Goal: Task Accomplishment & Management: Complete application form

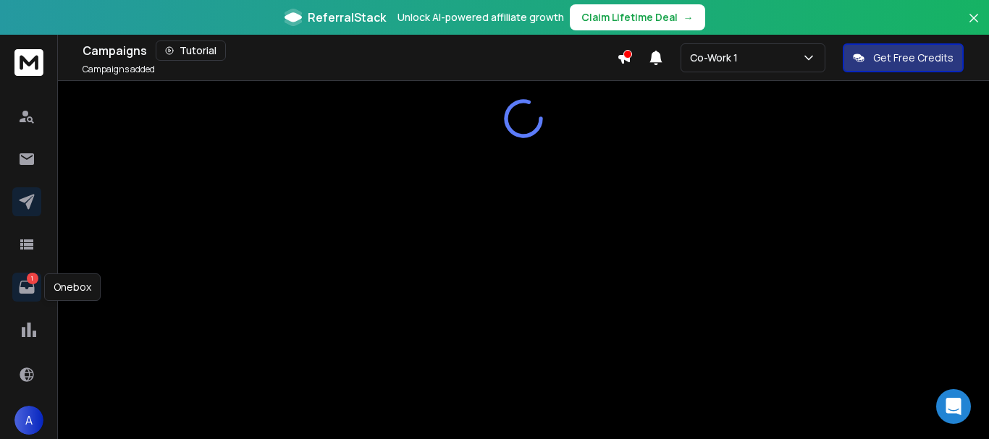
click at [28, 288] on icon at bounding box center [26, 287] width 15 height 13
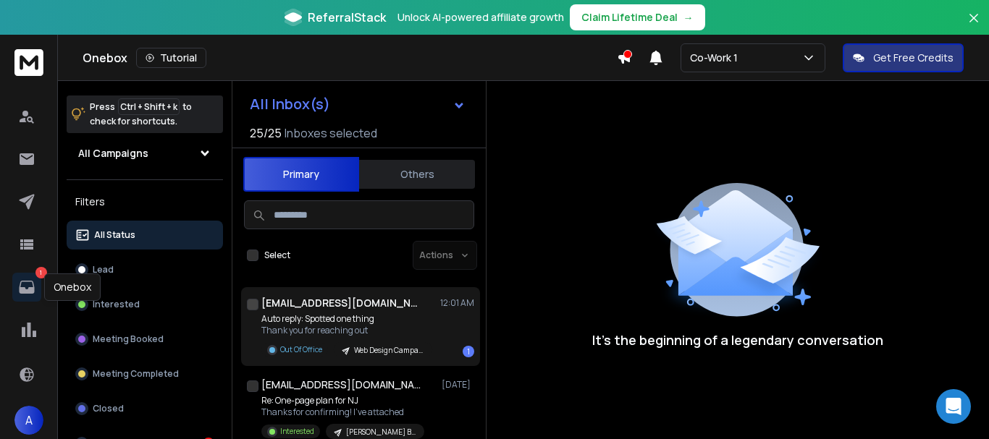
click at [397, 321] on p "Auto reply: Spotted one thing" at bounding box center [346, 319] width 171 height 12
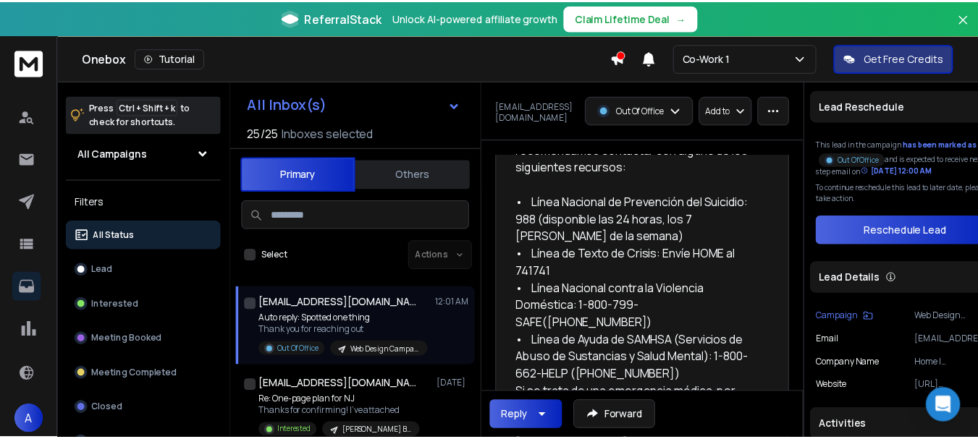
scroll to position [868, 0]
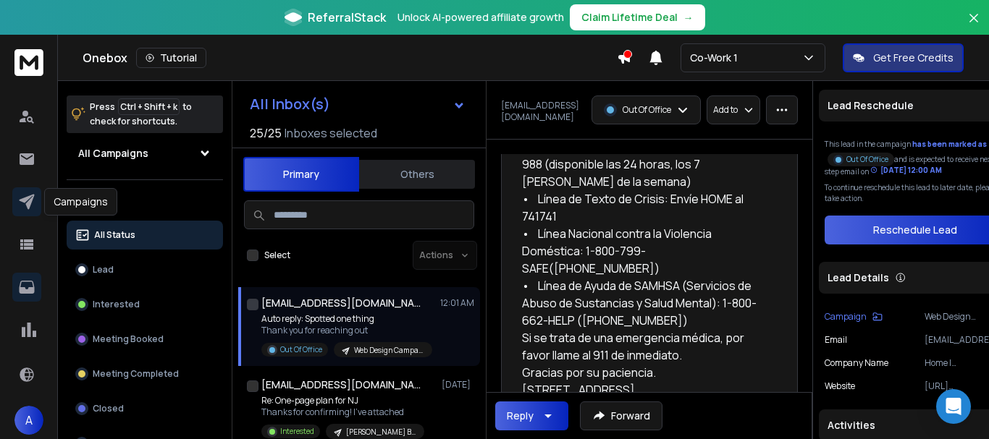
click at [30, 196] on icon at bounding box center [26, 202] width 15 height 15
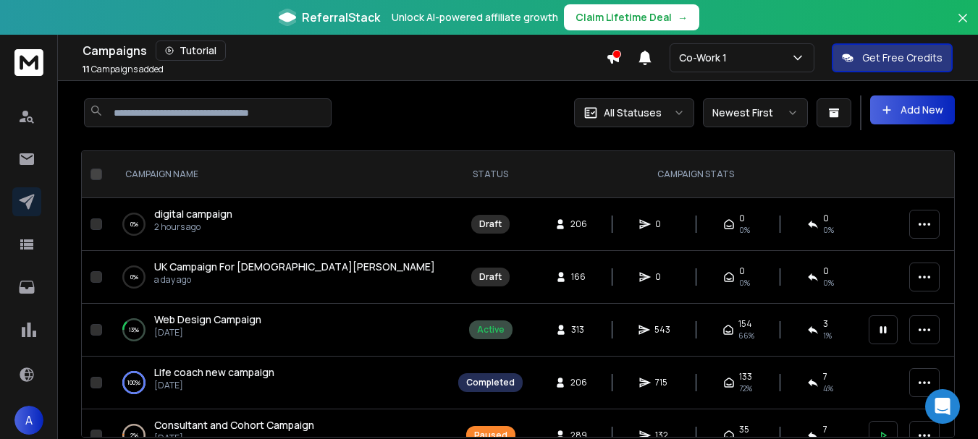
click at [917, 228] on icon "button" at bounding box center [924, 224] width 14 height 14
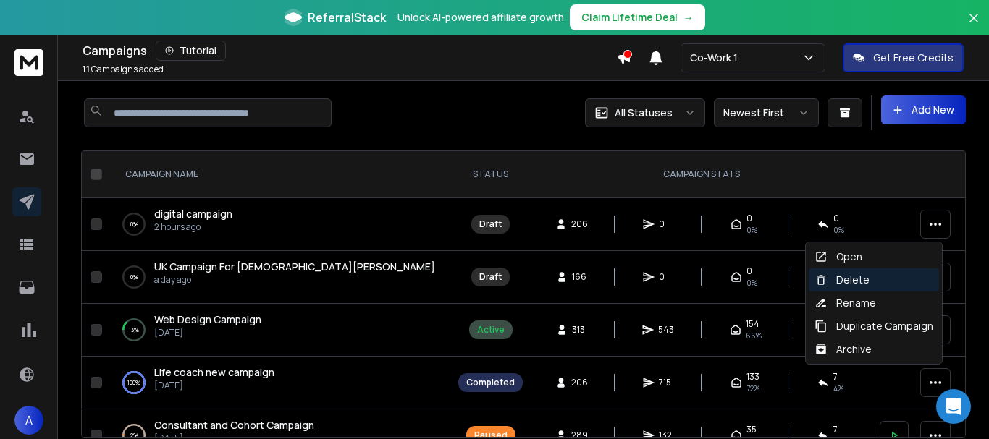
click at [858, 278] on div "Delete" at bounding box center [841, 280] width 55 height 14
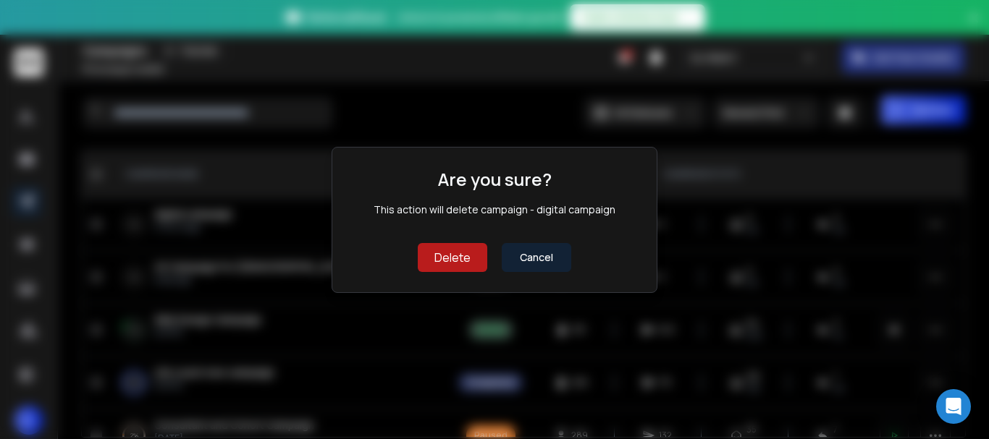
click at [472, 253] on button "Delete" at bounding box center [452, 257] width 69 height 29
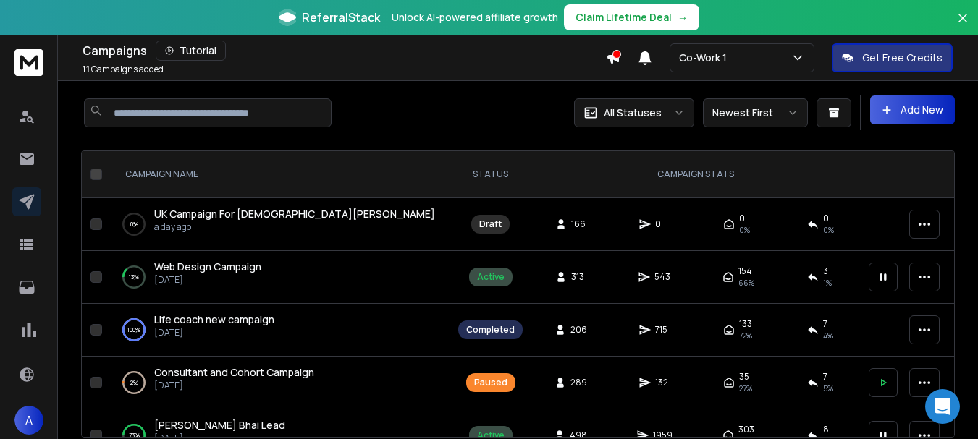
click at [917, 226] on icon "button" at bounding box center [924, 224] width 14 height 14
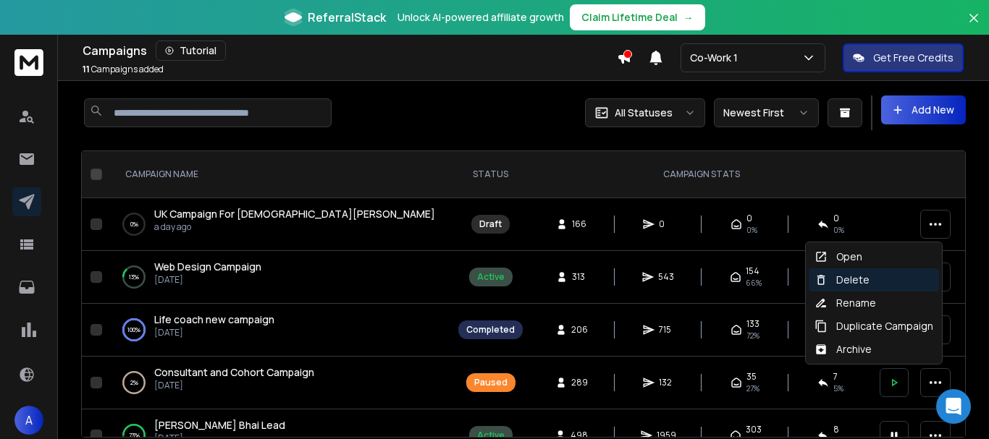
click at [859, 284] on div "Delete" at bounding box center [841, 280] width 55 height 14
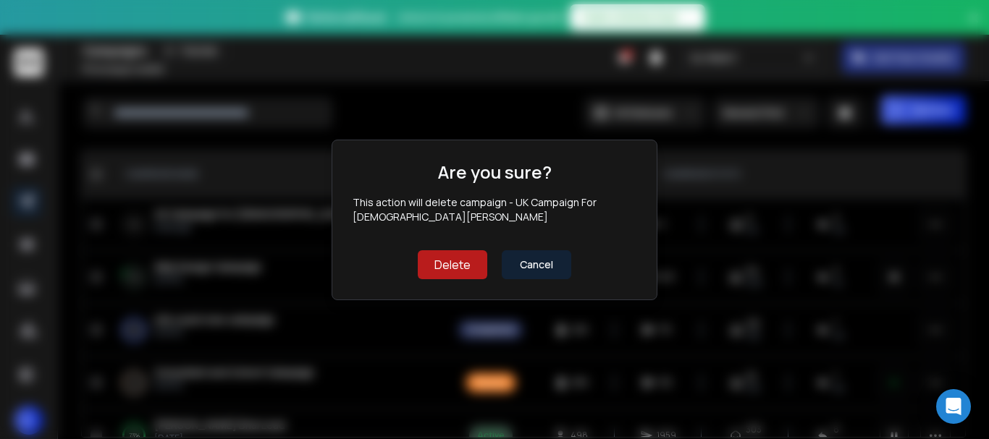
click at [447, 258] on button "Delete" at bounding box center [452, 264] width 69 height 29
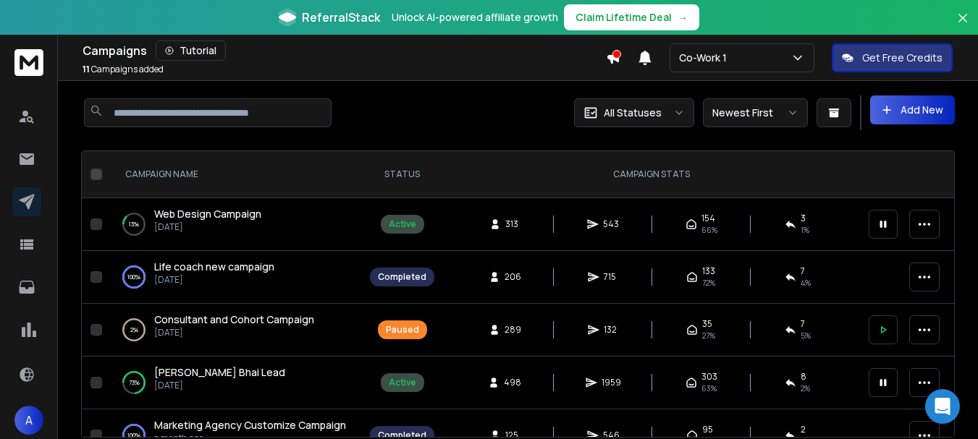
click at [918, 114] on button "Add New" at bounding box center [912, 110] width 85 height 29
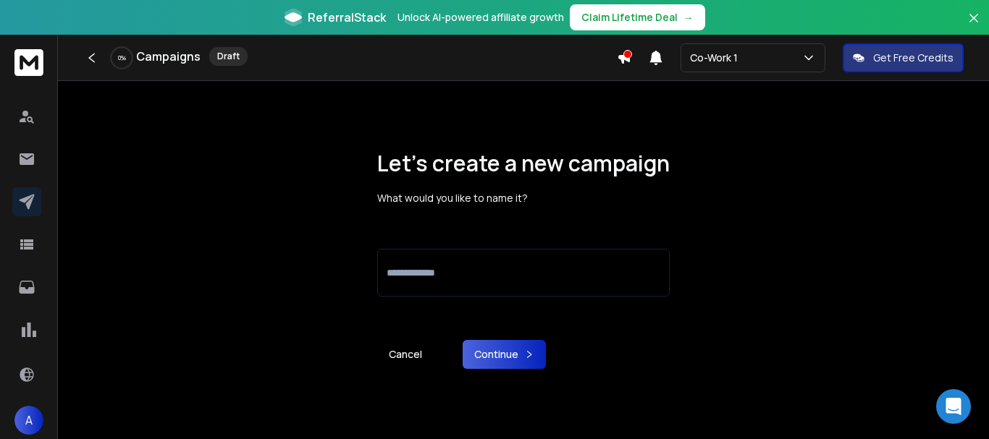
click at [519, 275] on input at bounding box center [523, 273] width 292 height 48
type input "**********"
click at [492, 363] on button "Continue" at bounding box center [503, 354] width 83 height 29
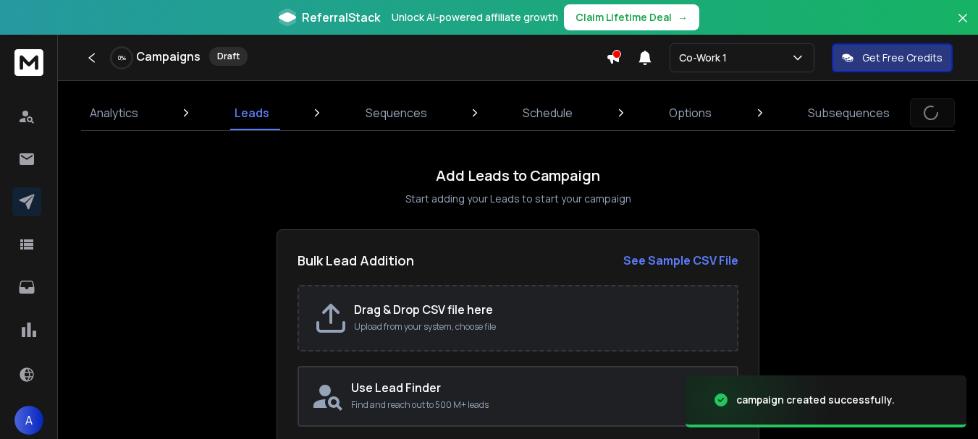
click at [417, 311] on h2 "Drag & Drop CSV file here" at bounding box center [538, 309] width 368 height 17
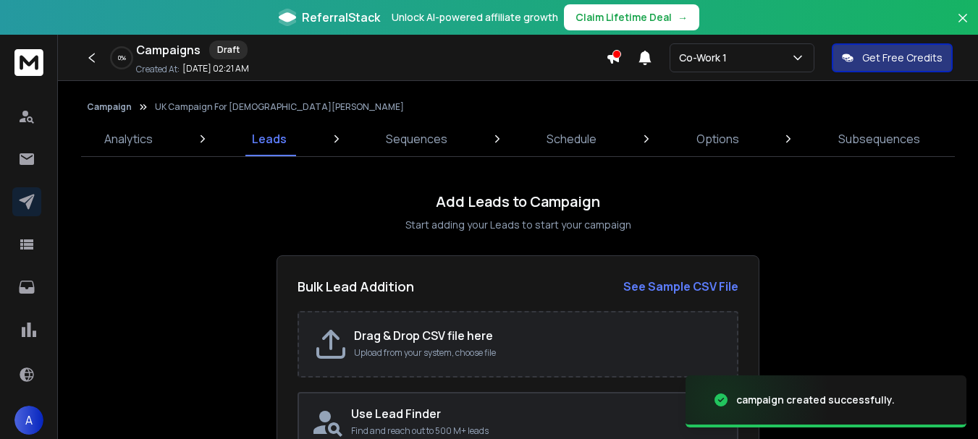
type input "**********"
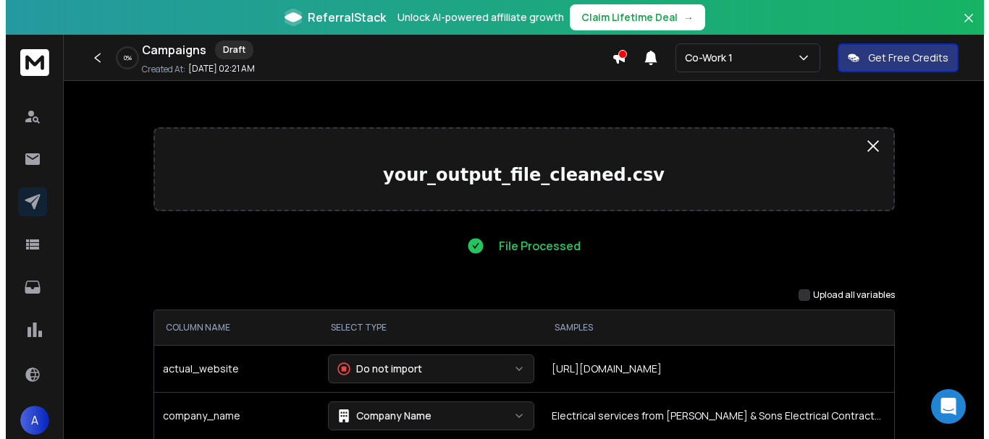
scroll to position [72, 0]
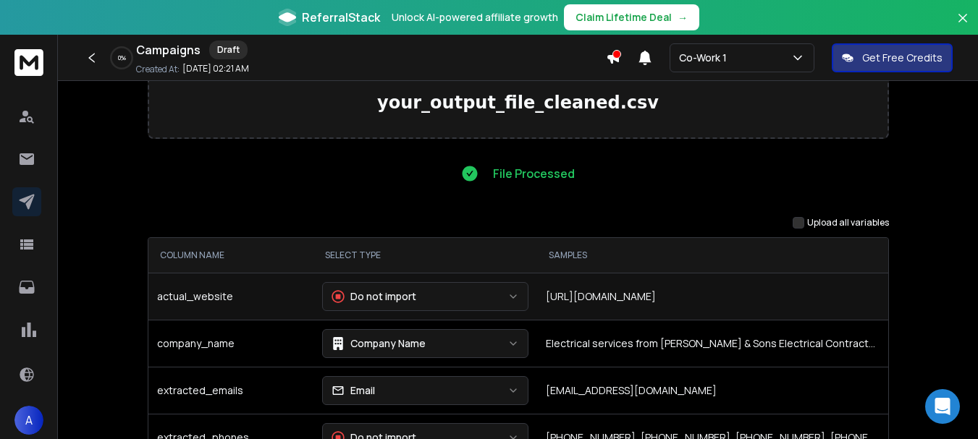
click at [409, 297] on div "Do not import" at bounding box center [373, 296] width 85 height 14
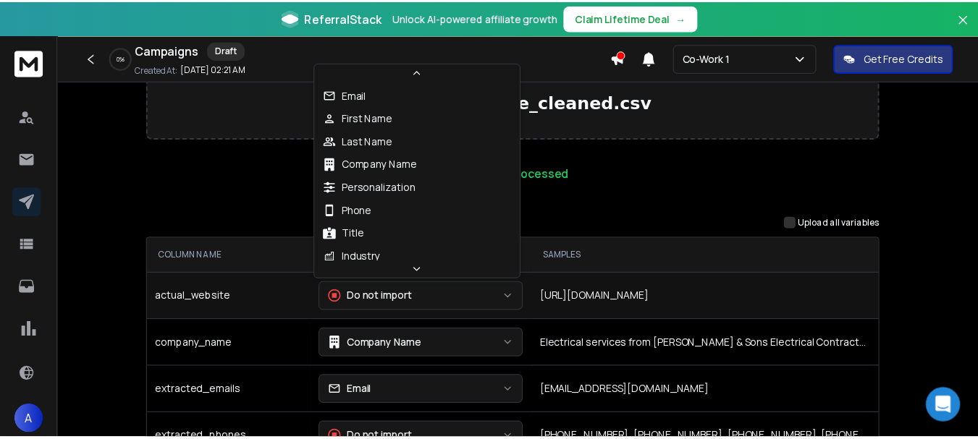
scroll to position [146, 0]
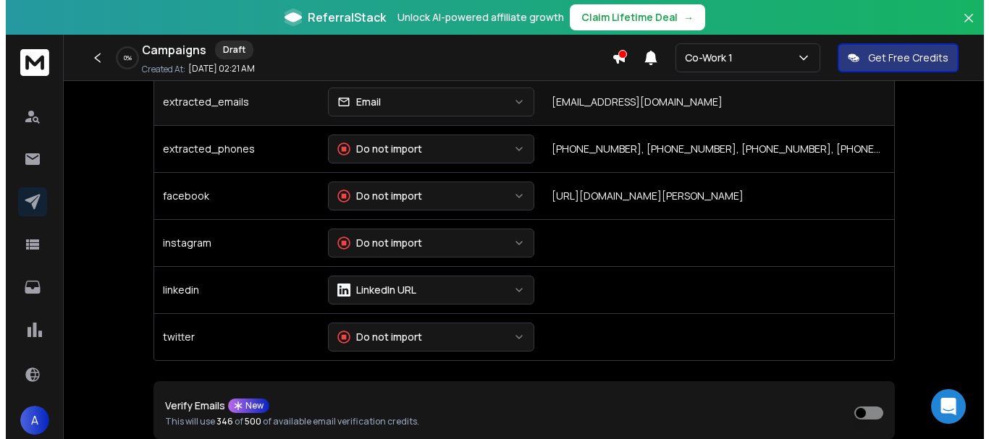
scroll to position [362, 0]
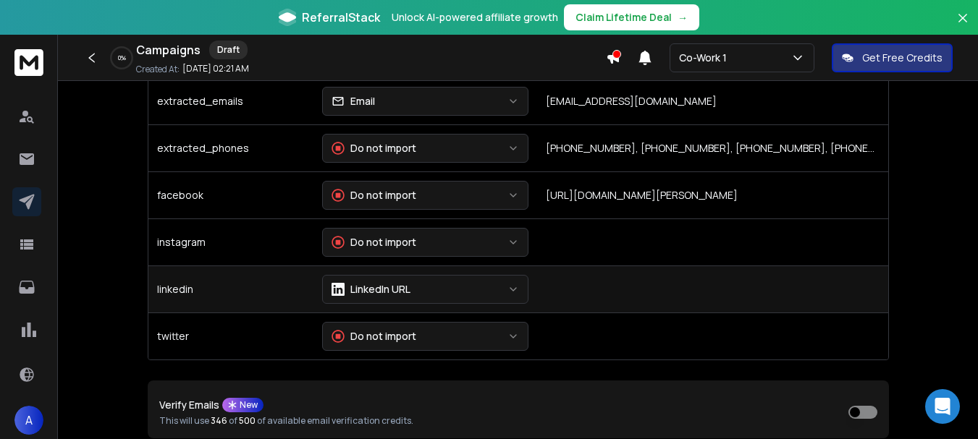
click at [428, 289] on button "LinkedIn URL" at bounding box center [425, 289] width 206 height 29
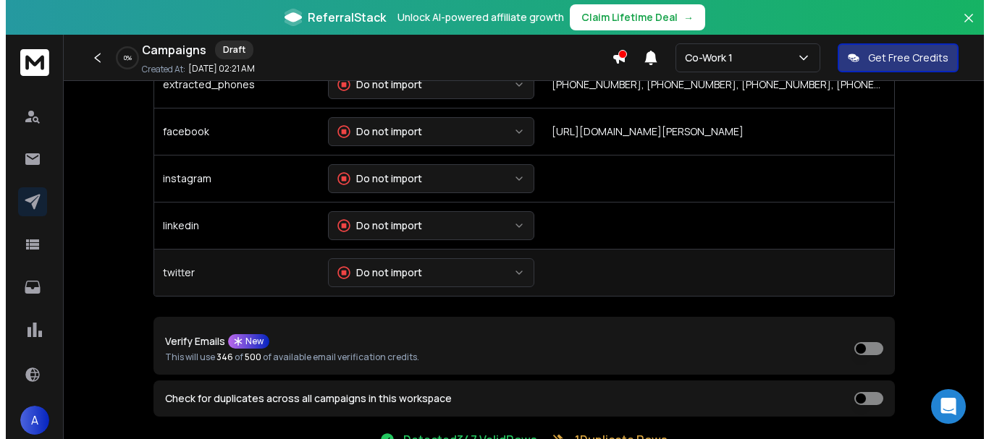
scroll to position [502, 0]
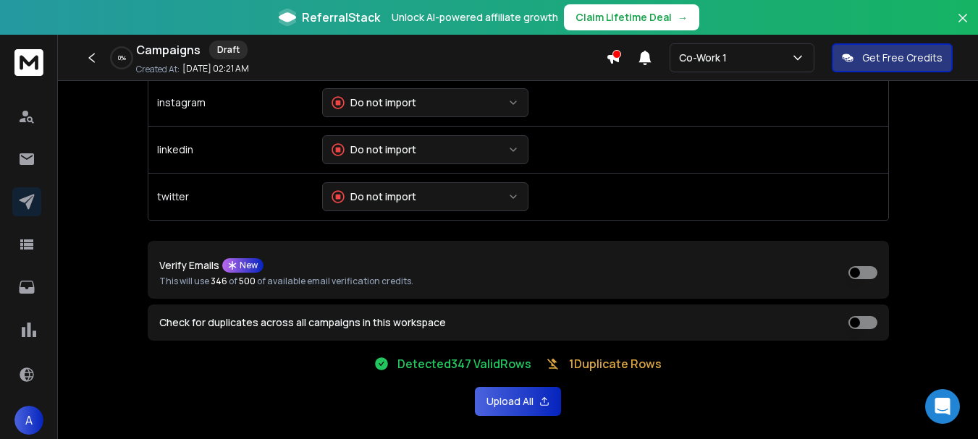
click at [515, 406] on button "Upload All" at bounding box center [518, 401] width 86 height 29
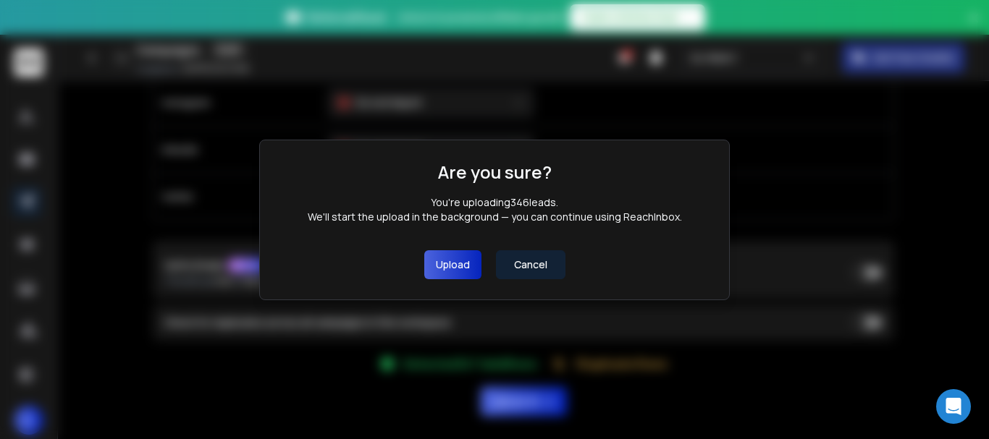
click at [452, 255] on button "Upload" at bounding box center [452, 264] width 57 height 29
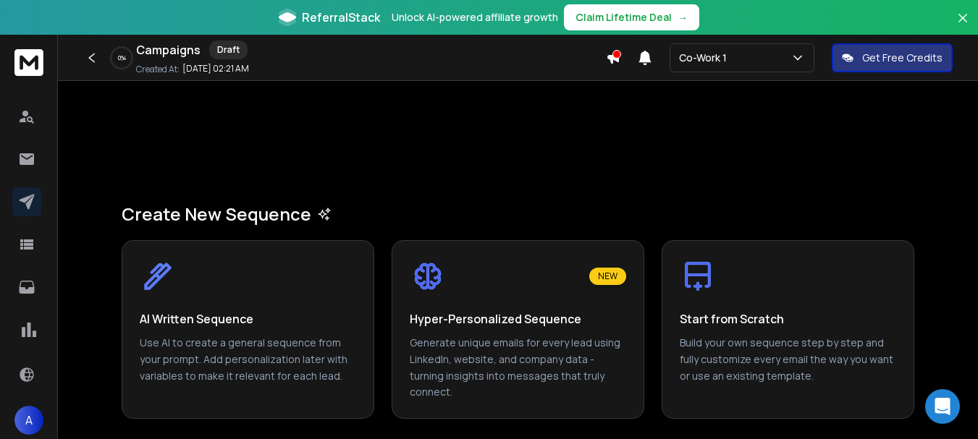
scroll to position [80, 0]
